Goal: Task Accomplishment & Management: Manage account settings

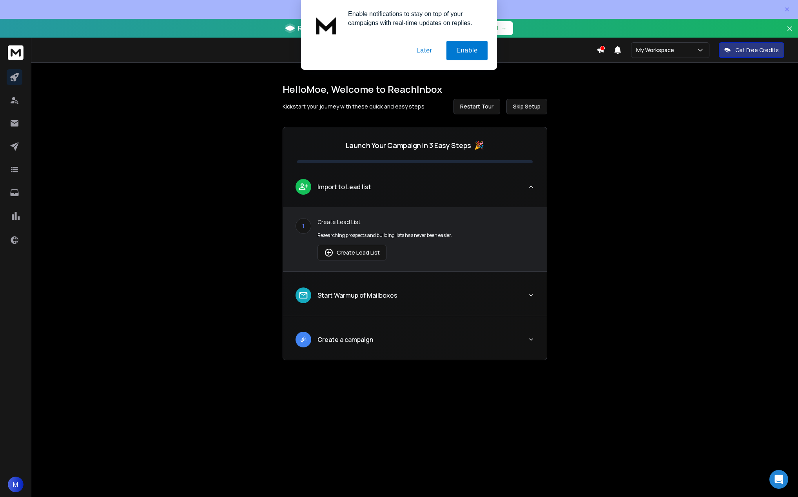
click at [428, 53] on button "Later" at bounding box center [423, 51] width 35 height 20
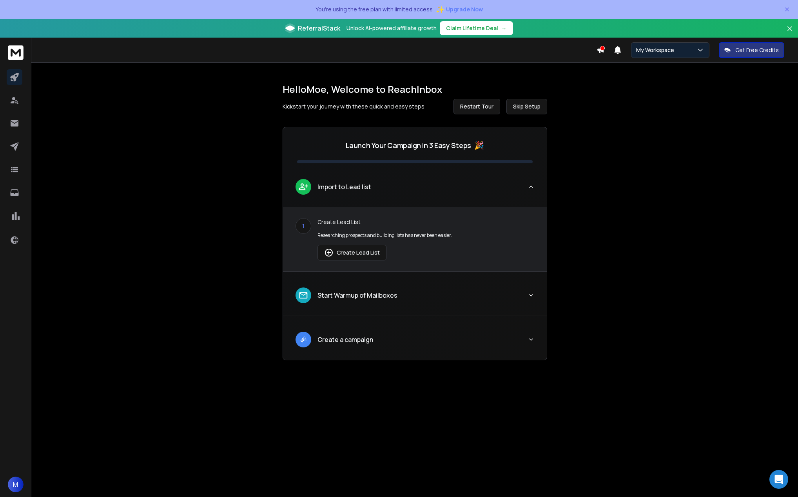
click at [703, 48] on icon "button" at bounding box center [701, 50] width 8 height 8
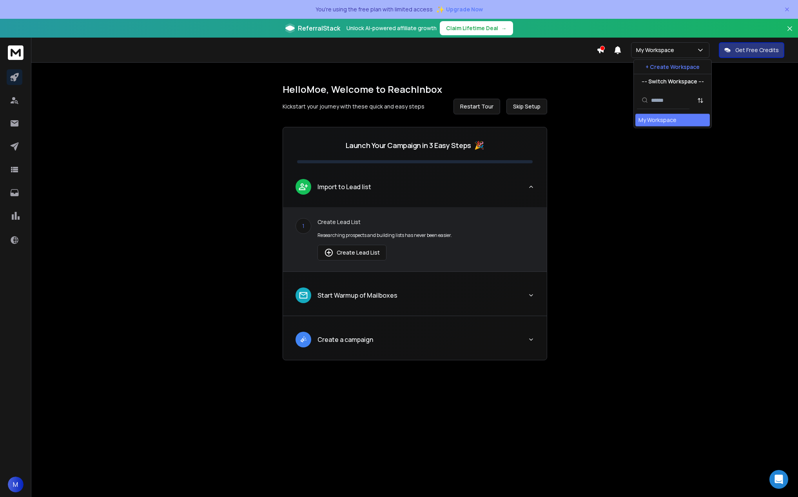
click at [660, 123] on div "My Workspace" at bounding box center [657, 120] width 38 height 8
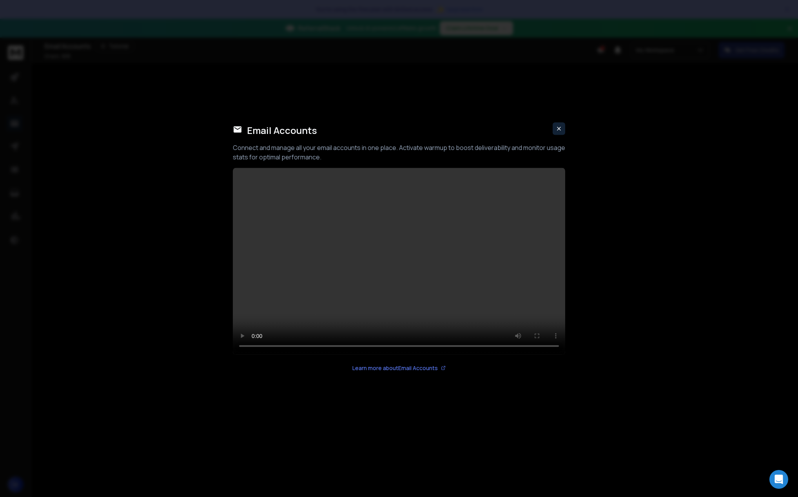
click at [556, 126] on icon at bounding box center [559, 128] width 6 height 6
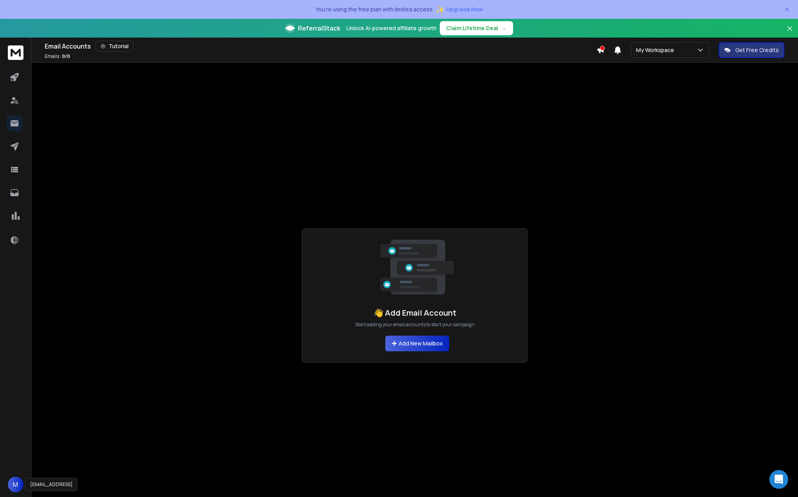
click at [10, 486] on span "M" at bounding box center [16, 485] width 16 height 16
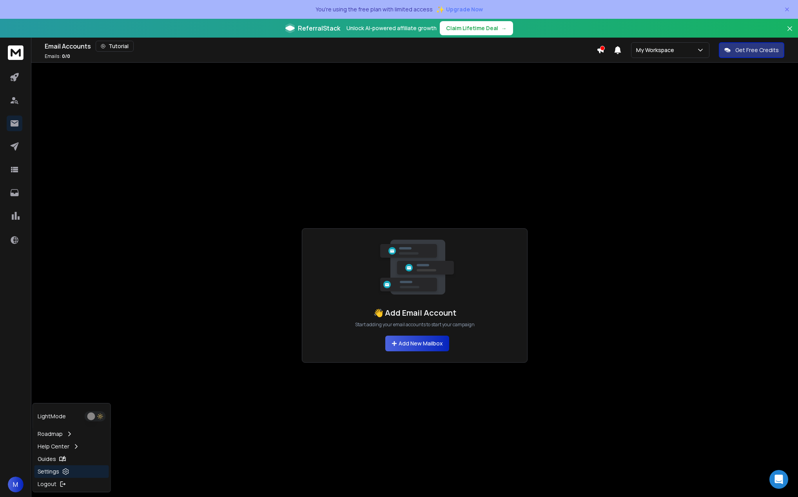
click at [51, 472] on p "Settings" at bounding box center [49, 472] width 22 height 8
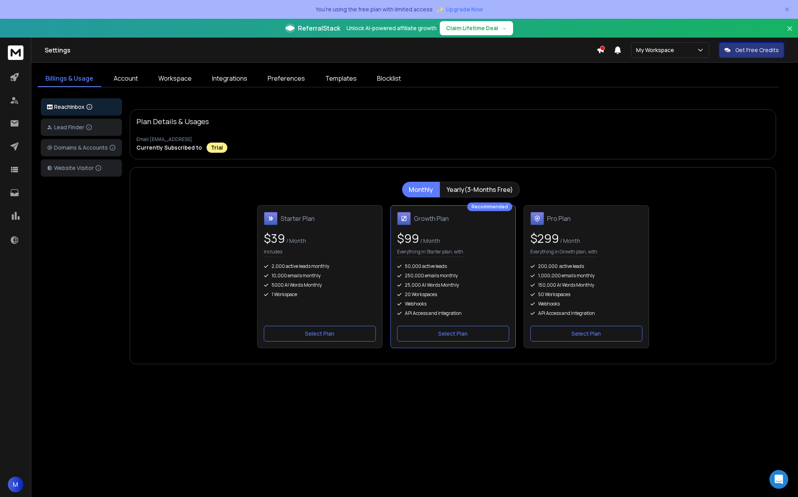
click at [15, 53] on icon at bounding box center [16, 52] width 16 height 15
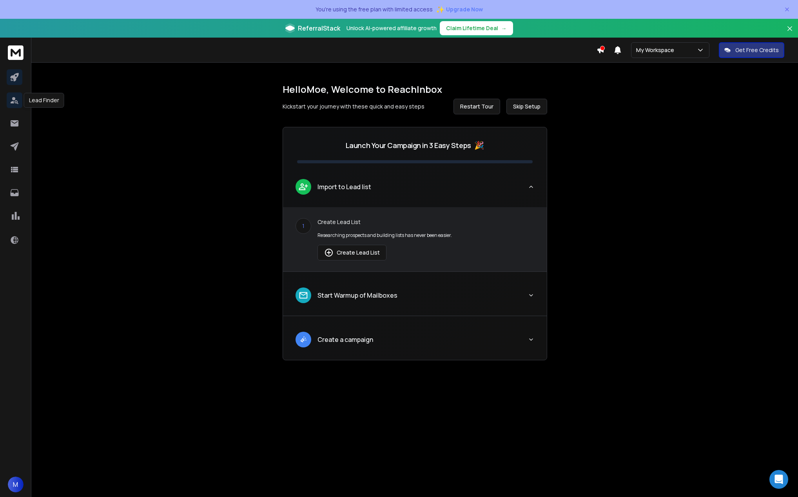
click at [15, 105] on link at bounding box center [15, 101] width 16 height 16
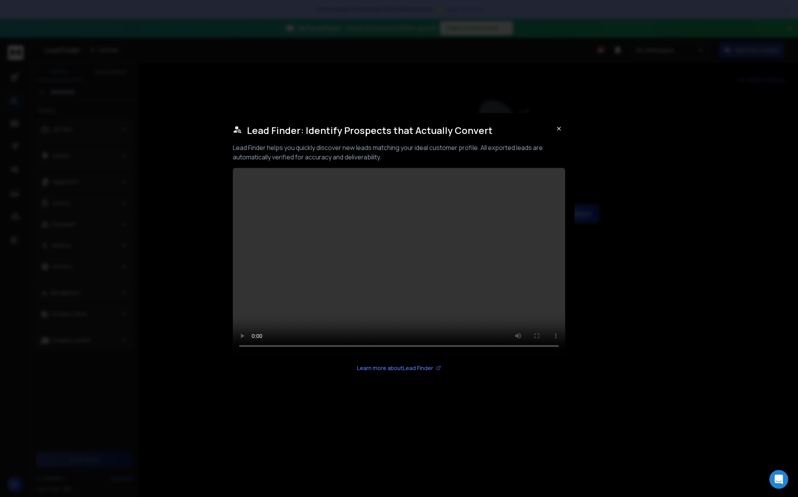
click at [179, 174] on div at bounding box center [399, 248] width 798 height 497
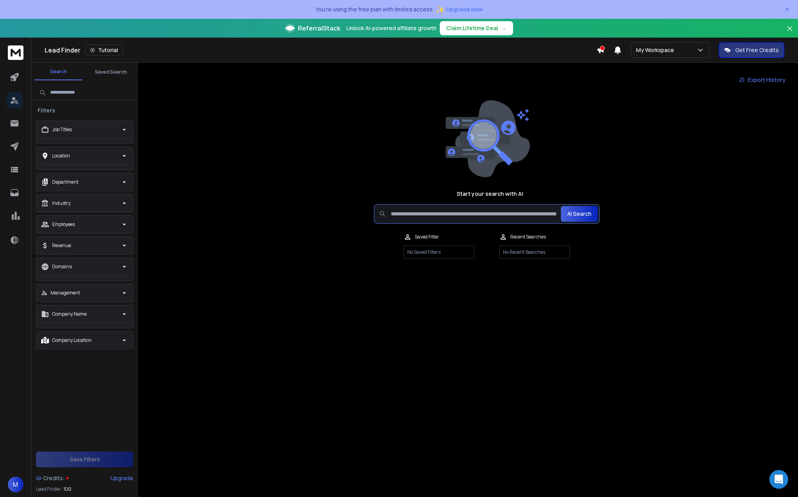
click at [790, 27] on icon "Close banner" at bounding box center [789, 28] width 5 height 5
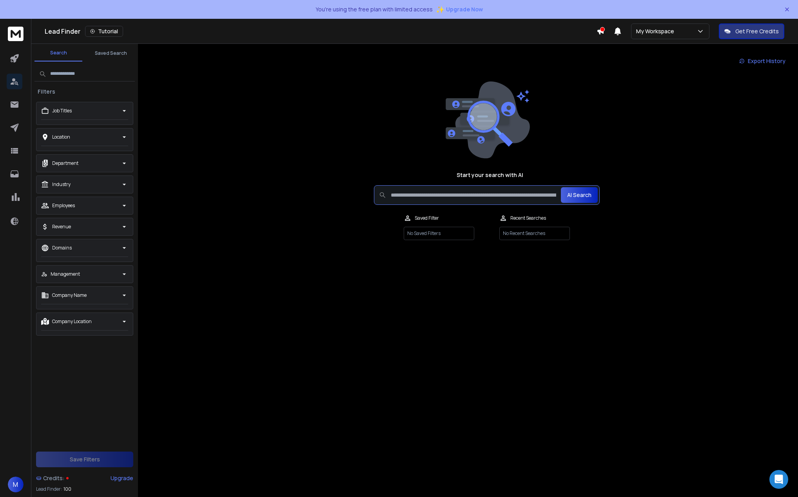
click at [789, 15] on button "Close notification" at bounding box center [787, 9] width 6 height 19
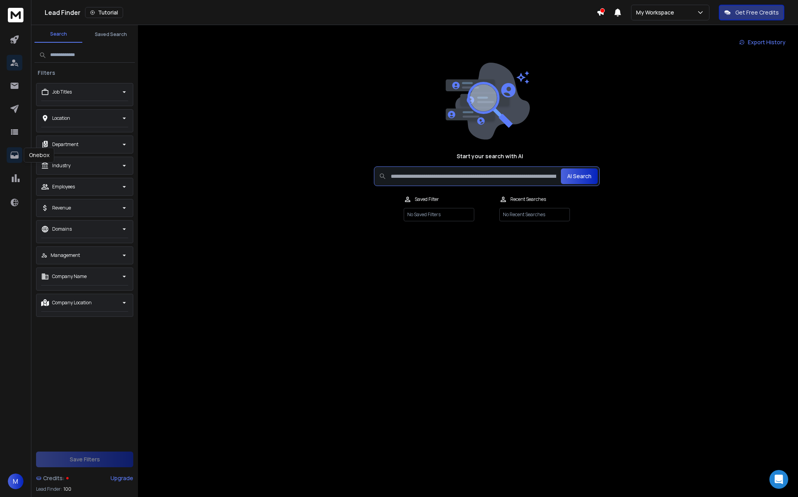
click at [13, 157] on icon at bounding box center [14, 155] width 8 height 7
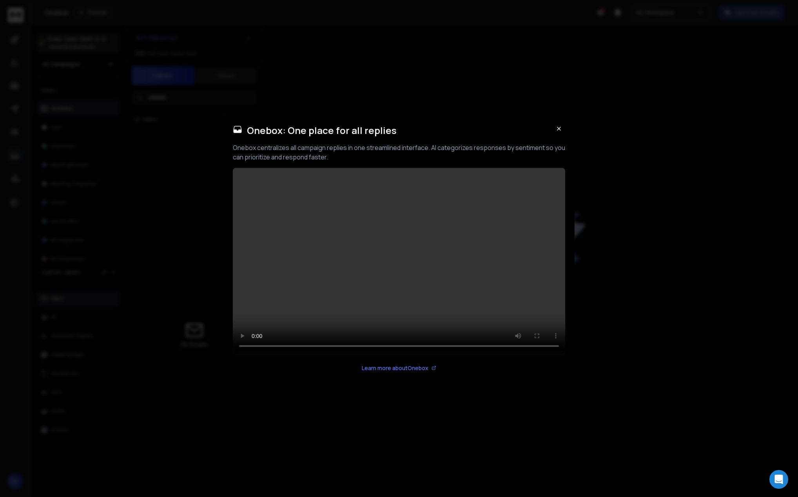
click at [18, 159] on div at bounding box center [399, 248] width 798 height 497
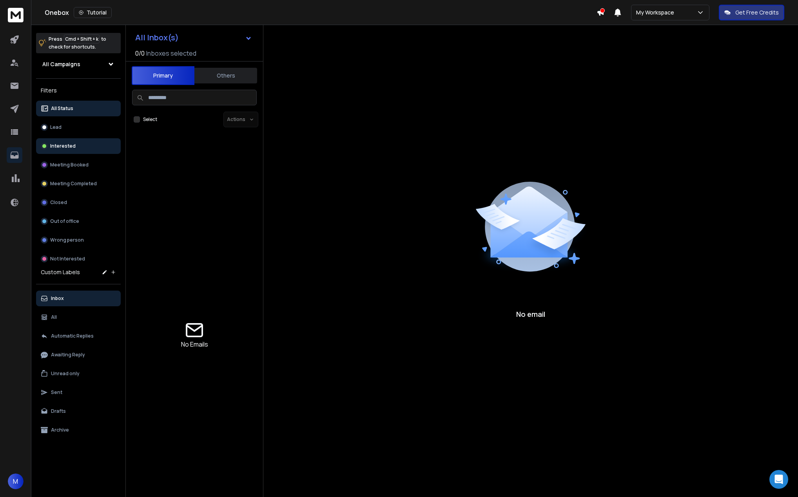
click at [75, 149] on button "Interested" at bounding box center [78, 146] width 85 height 16
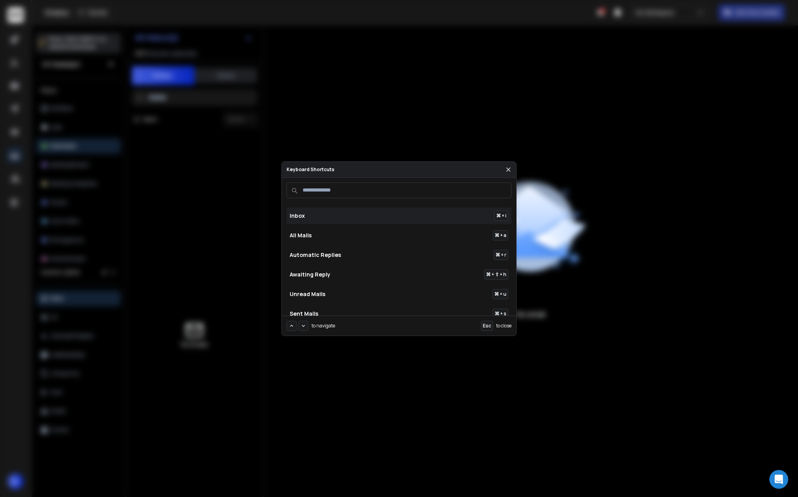
click at [401, 149] on div "Keyboard Shortcuts Inbox ⌘ + i All Mails ⌘ + a Automatic Replies ⌘ + r Awaiting…" at bounding box center [399, 248] width 798 height 497
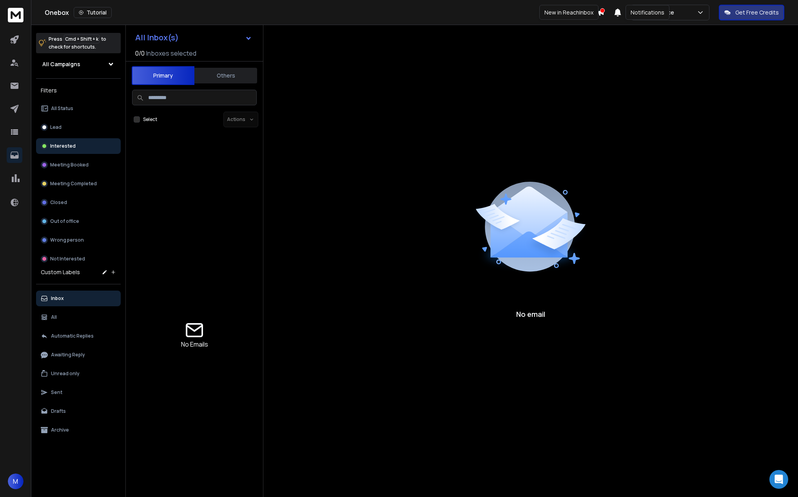
click at [605, 8] on div at bounding box center [602, 10] width 5 height 5
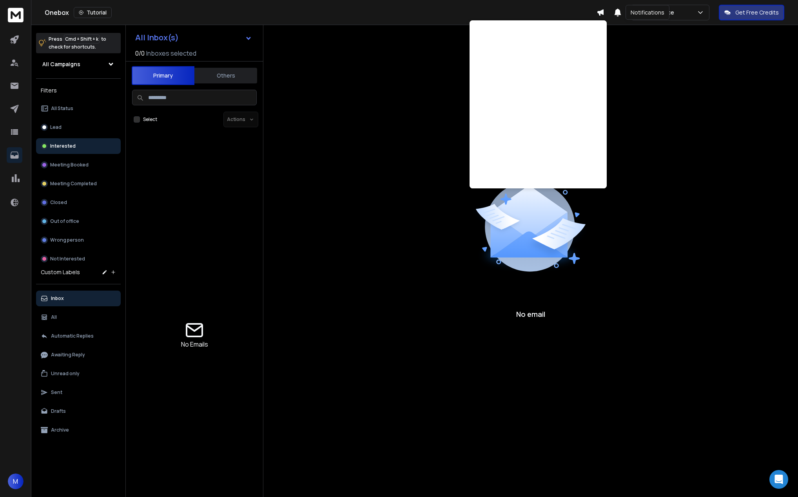
click at [654, 17] on div "Notifications" at bounding box center [648, 12] width 44 height 15
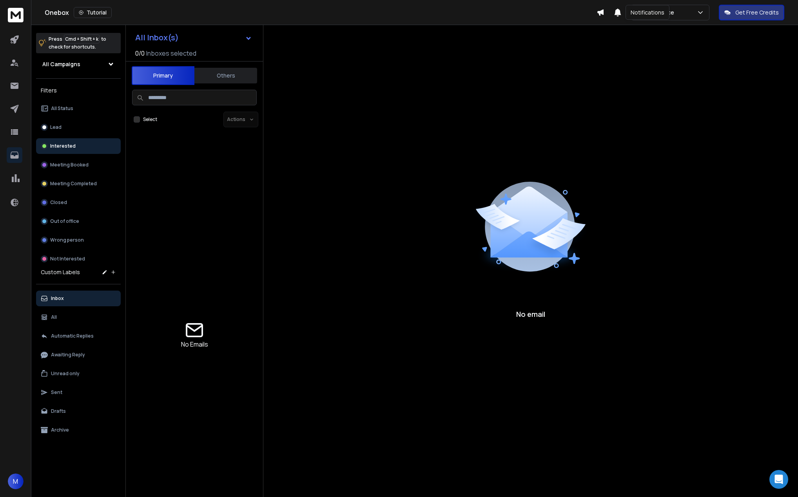
click at [663, 12] on div "Notifications" at bounding box center [648, 12] width 44 height 15
click at [688, 13] on div "My Workspace" at bounding box center [670, 13] width 68 height 8
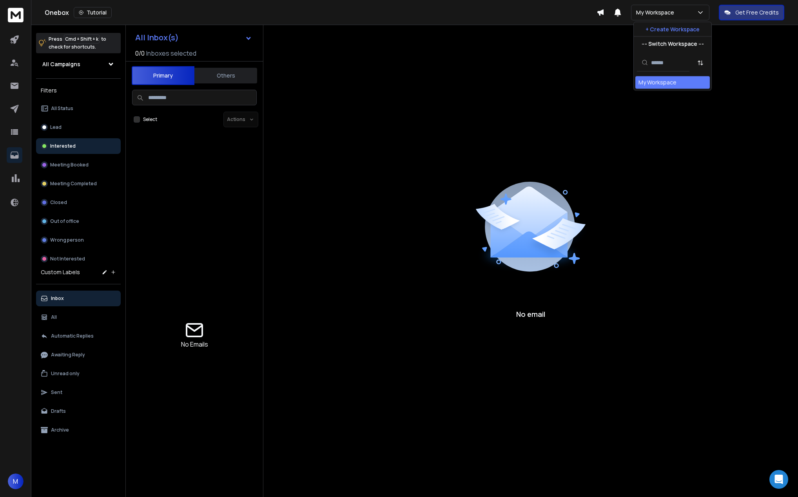
click at [674, 46] on p "--- Switch Workspace ---" at bounding box center [673, 44] width 62 height 8
click at [533, 198] on icon at bounding box center [529, 213] width 77 height 53
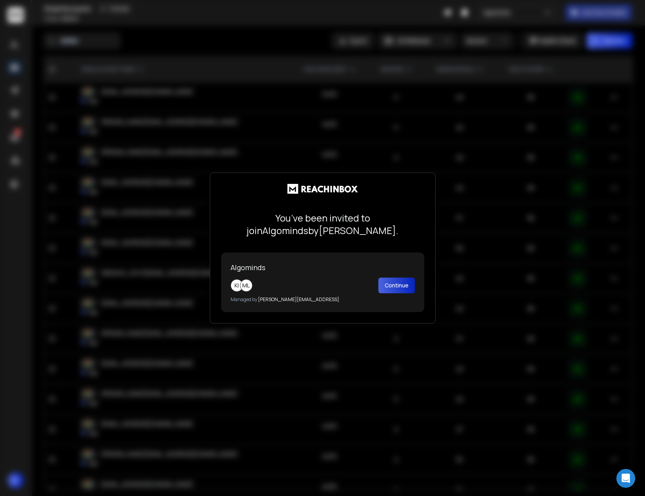
click at [403, 282] on button "Continue" at bounding box center [396, 286] width 36 height 16
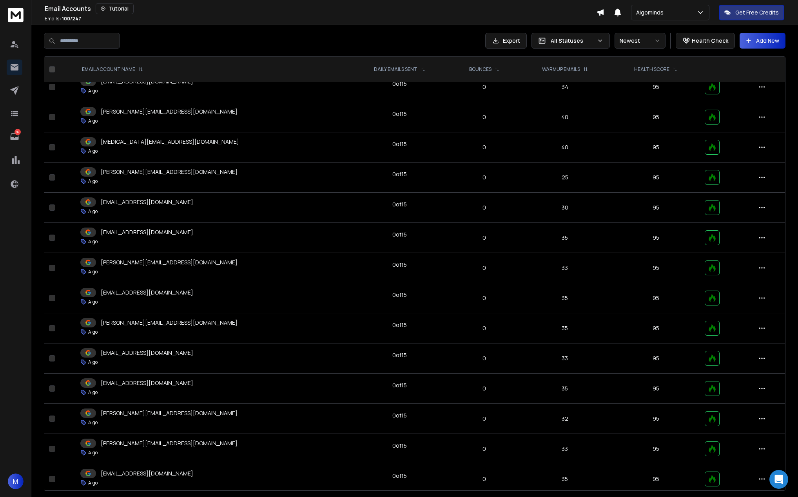
scroll to position [1225, 0]
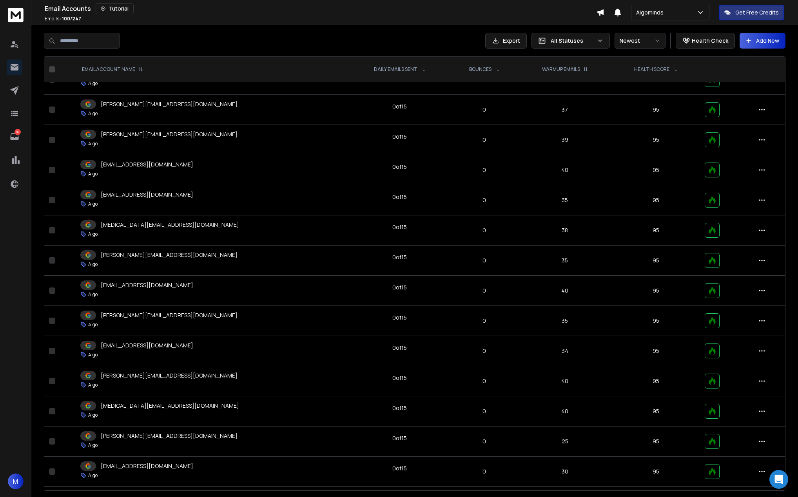
click at [644, 39] on button "Add New" at bounding box center [763, 41] width 46 height 16
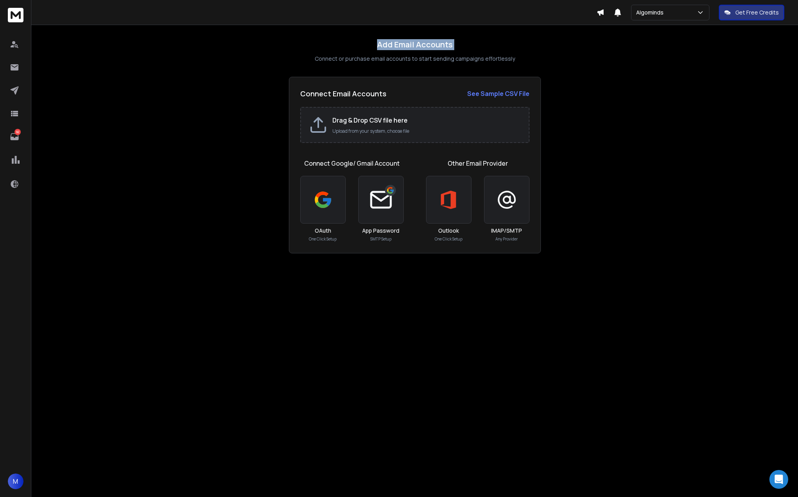
drag, startPoint x: 377, startPoint y: 42, endPoint x: 470, endPoint y: 41, distance: 92.5
click at [470, 41] on div "Add Email Accounts Connect or purchase email accounts to start sending campaign…" at bounding box center [414, 51] width 767 height 24
click at [449, 88] on div "Connect Email Accounts See Sample CSV File Drag & Drop CSV file here Upload fro…" at bounding box center [415, 165] width 252 height 177
click at [595, 158] on div "Add Email Accounts Connect or purchase email accounts to start sending campaign…" at bounding box center [414, 154] width 767 height 230
click at [18, 134] on p "92" at bounding box center [18, 132] width 6 height 6
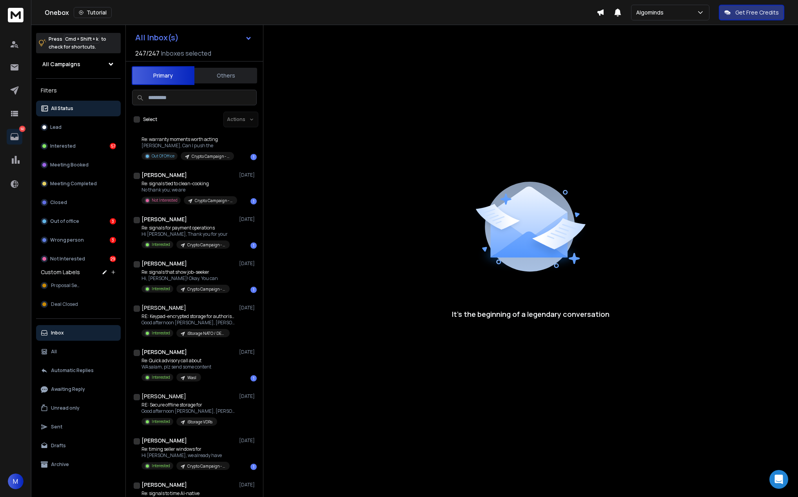
scroll to position [673, 0]
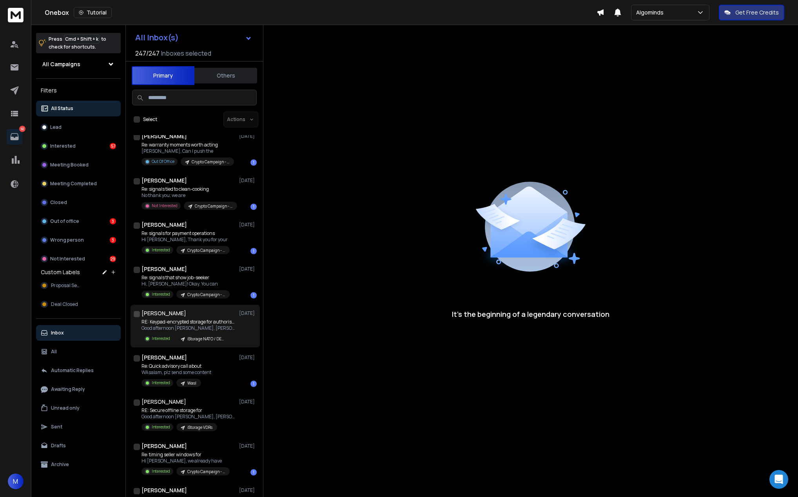
click at [210, 328] on p "Good afternoon [PERSON_NAME], [PERSON_NAME]" at bounding box center [188, 328] width 94 height 6
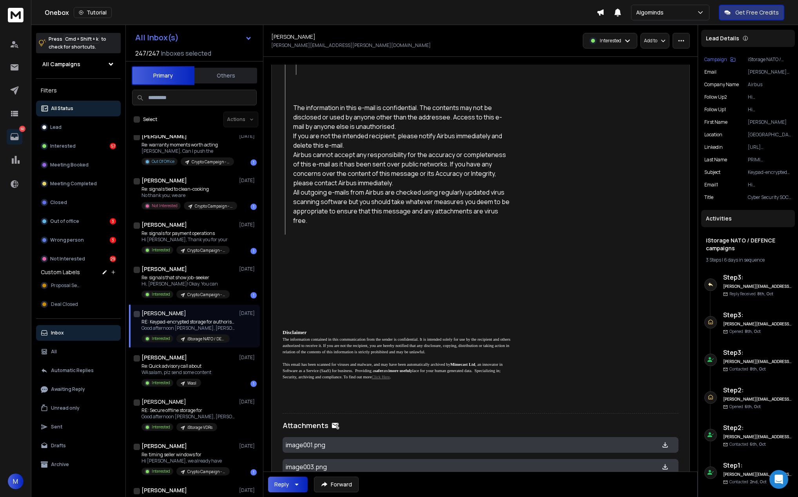
scroll to position [2537, 0]
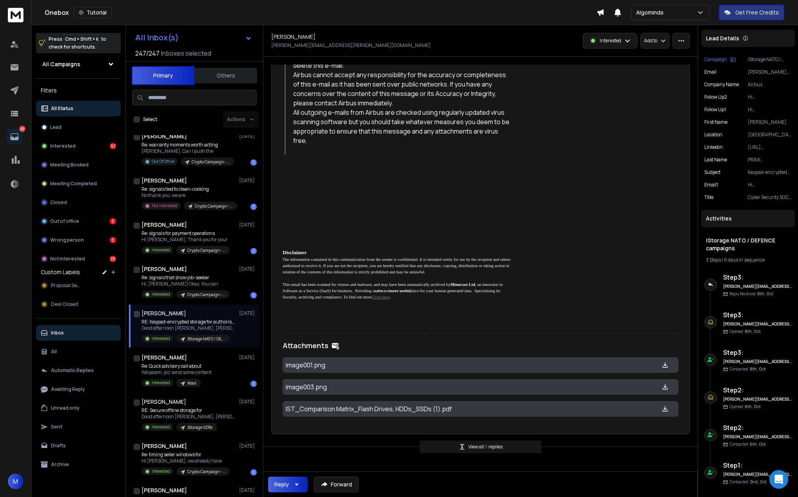
click at [316, 368] on div "image001.png" at bounding box center [374, 365] width 176 height 9
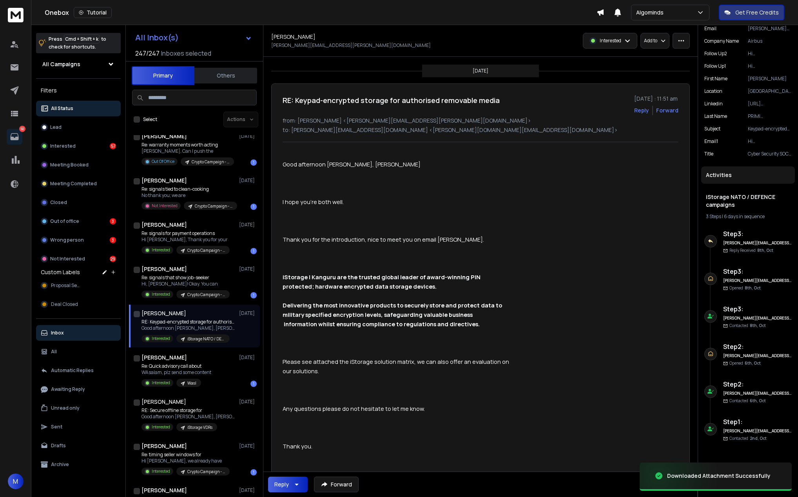
scroll to position [0, 0]
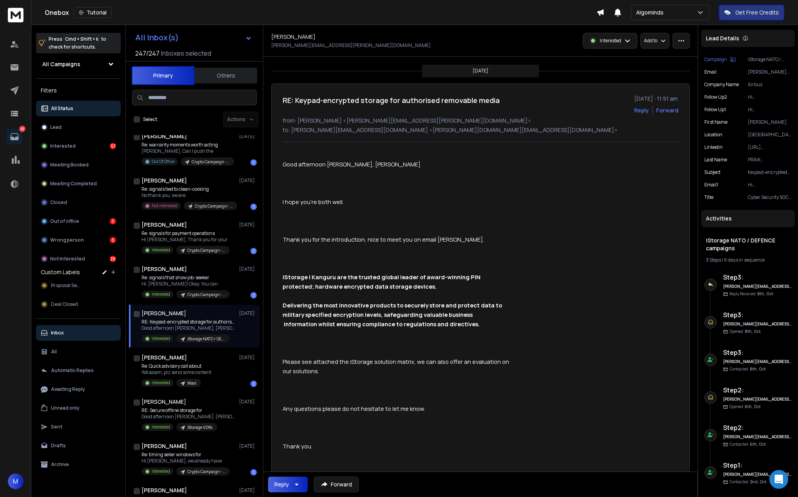
click at [410, 312] on span "Delivering the most innovative products to securely store and protect data to m…" at bounding box center [393, 314] width 221 height 27
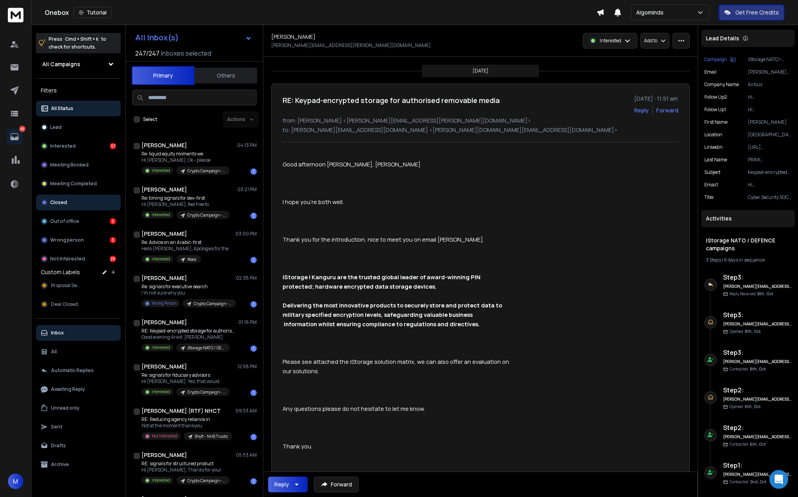
click at [87, 202] on button "Closed" at bounding box center [78, 203] width 85 height 16
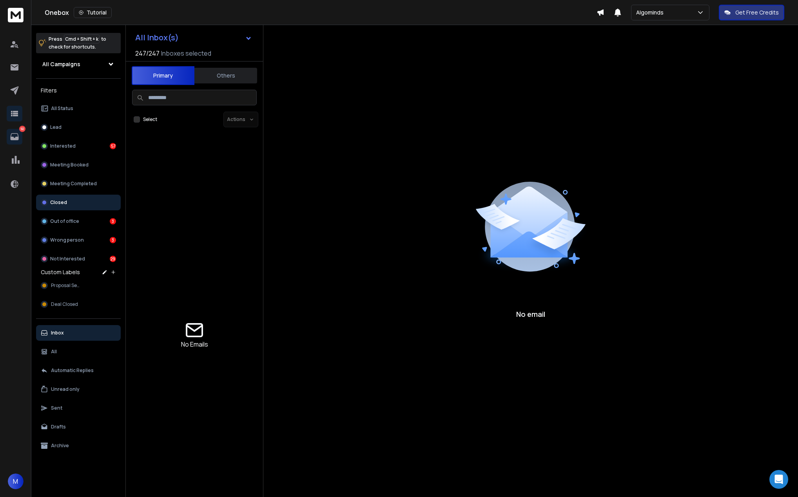
click at [22, 114] on link at bounding box center [15, 114] width 16 height 16
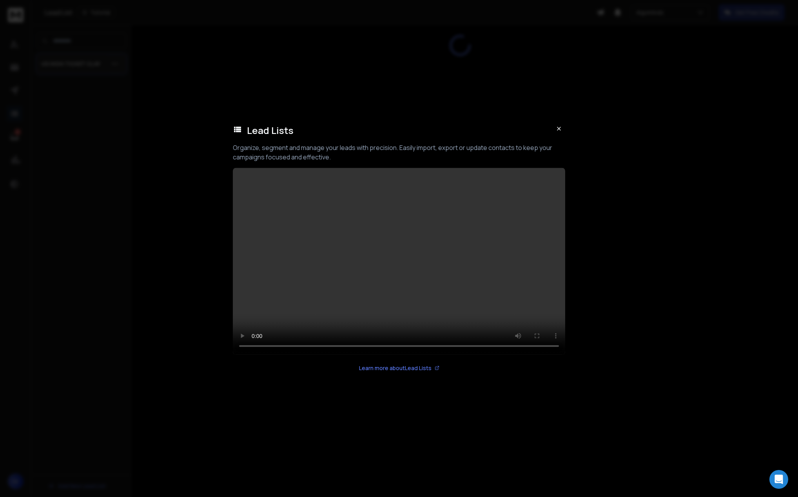
click at [22, 114] on div at bounding box center [399, 248] width 798 height 497
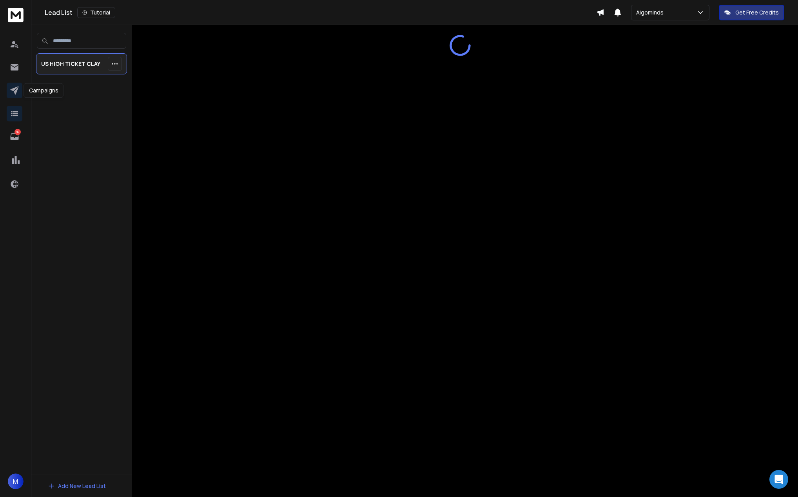
click at [18, 86] on icon at bounding box center [14, 90] width 9 height 9
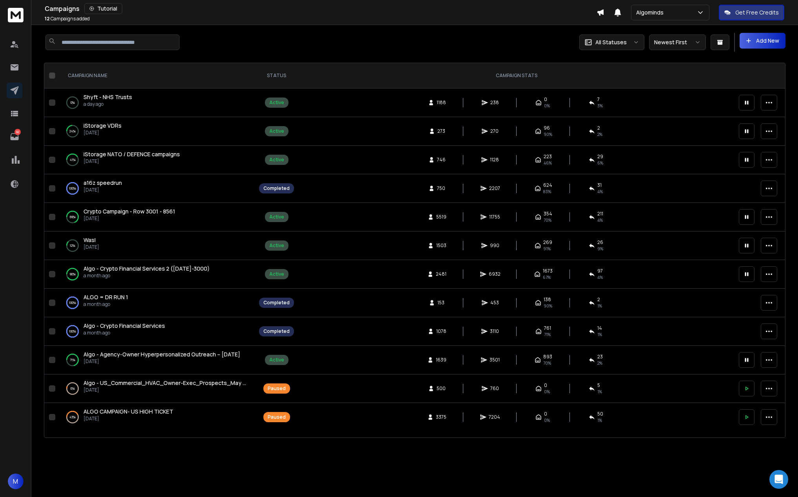
click at [76, 109] on div "0 % Shyft - NHS Trusts a day ago" at bounding box center [156, 102] width 180 height 19
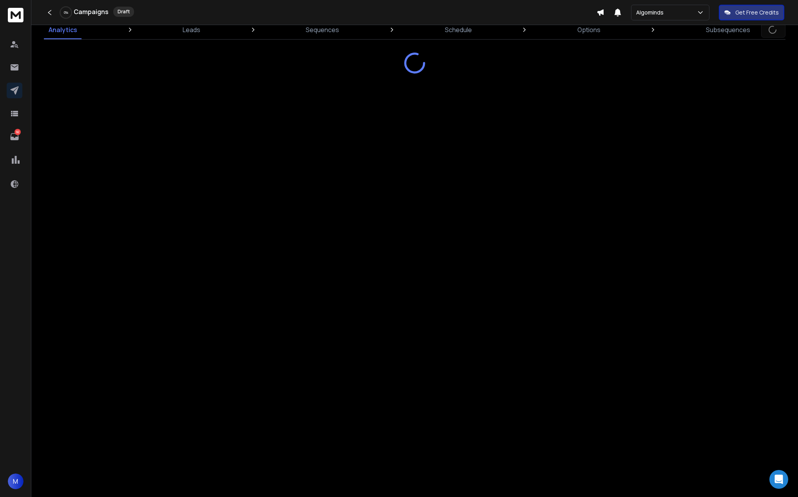
scroll to position [14, 0]
click at [14, 86] on icon at bounding box center [14, 90] width 9 height 9
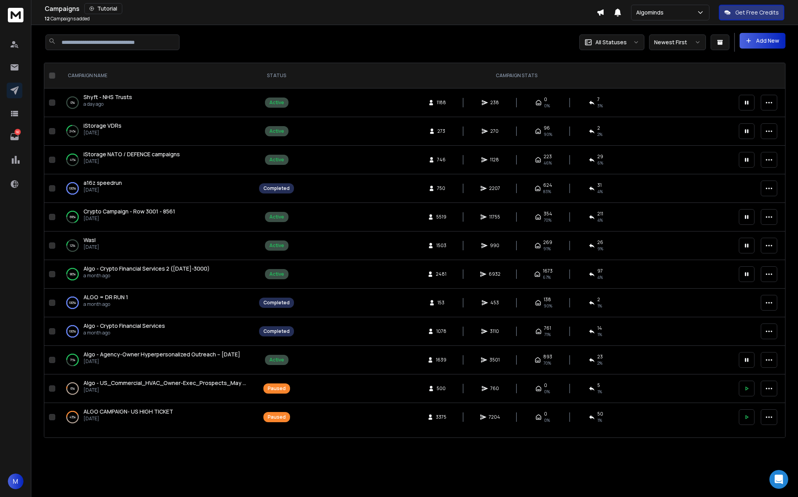
click at [118, 186] on span "a16z speedrun" at bounding box center [102, 182] width 38 height 7
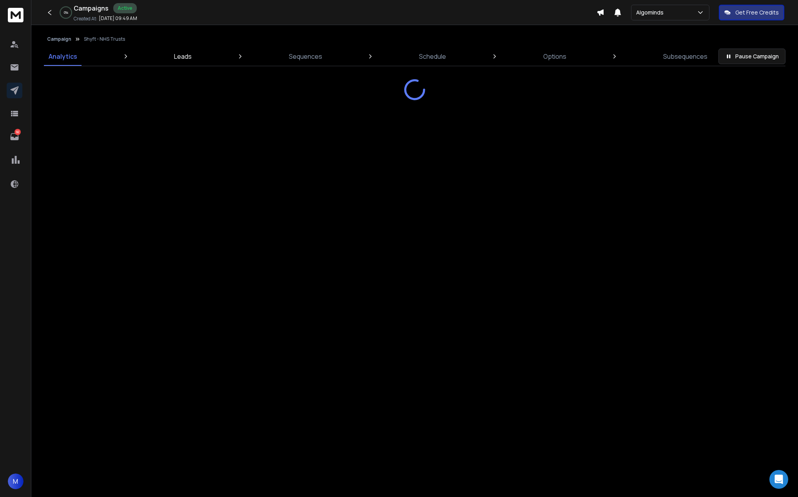
click at [192, 52] on link "Leads" at bounding box center [182, 56] width 27 height 19
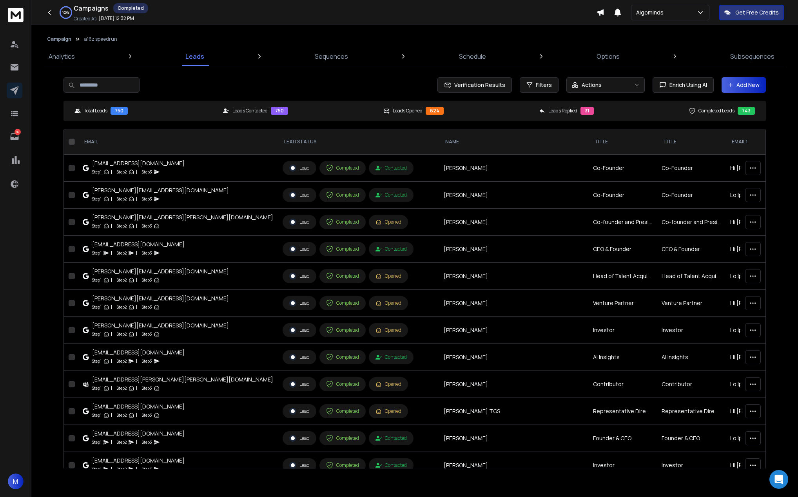
click at [305, 62] on div "Analytics Leads Sequences Schedule Options Subsequences" at bounding box center [411, 56] width 735 height 19
click at [320, 58] on p "Sequences" at bounding box center [331, 56] width 33 height 9
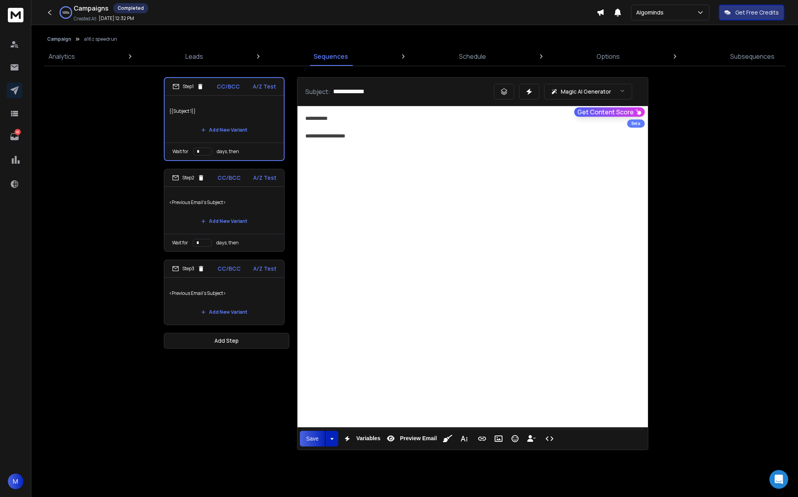
click at [88, 242] on div "**********" at bounding box center [415, 263] width 742 height 379
click at [224, 439] on div "Step 1 CC/BCC A/Z Test {{Subject 1}} Add New Variant Wait for * days, then Step…" at bounding box center [226, 263] width 125 height 373
